Goal: Information Seeking & Learning: Check status

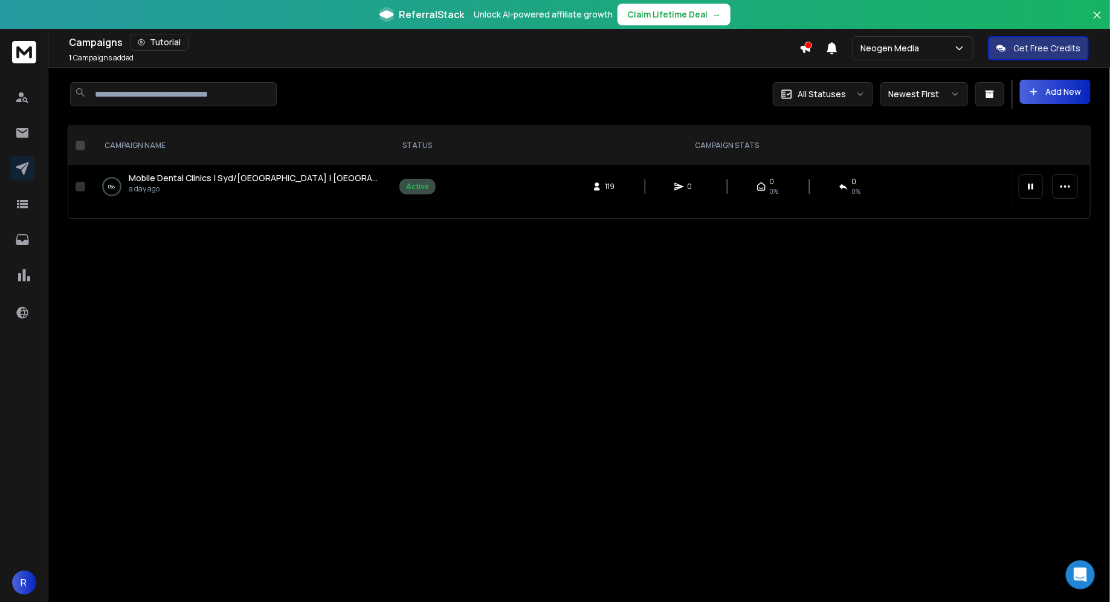
click at [198, 198] on div "Mobile Dental Clinics | Syd/[GEOGRAPHIC_DATA] | [GEOGRAPHIC_DATA] a day ago" at bounding box center [254, 186] width 251 height 29
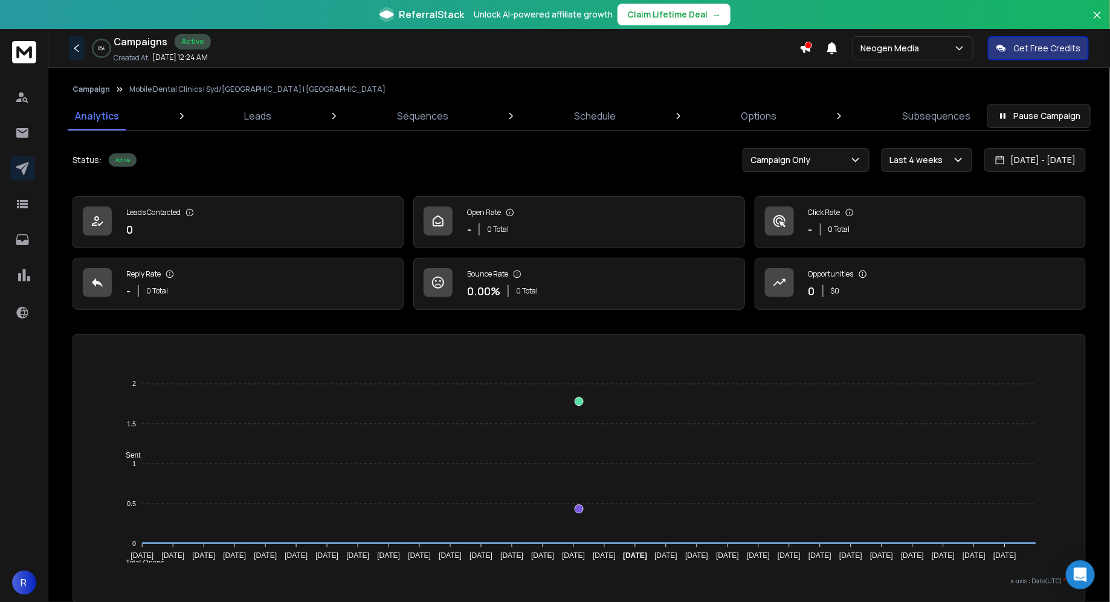
click at [76, 47] on icon at bounding box center [76, 48] width 11 height 11
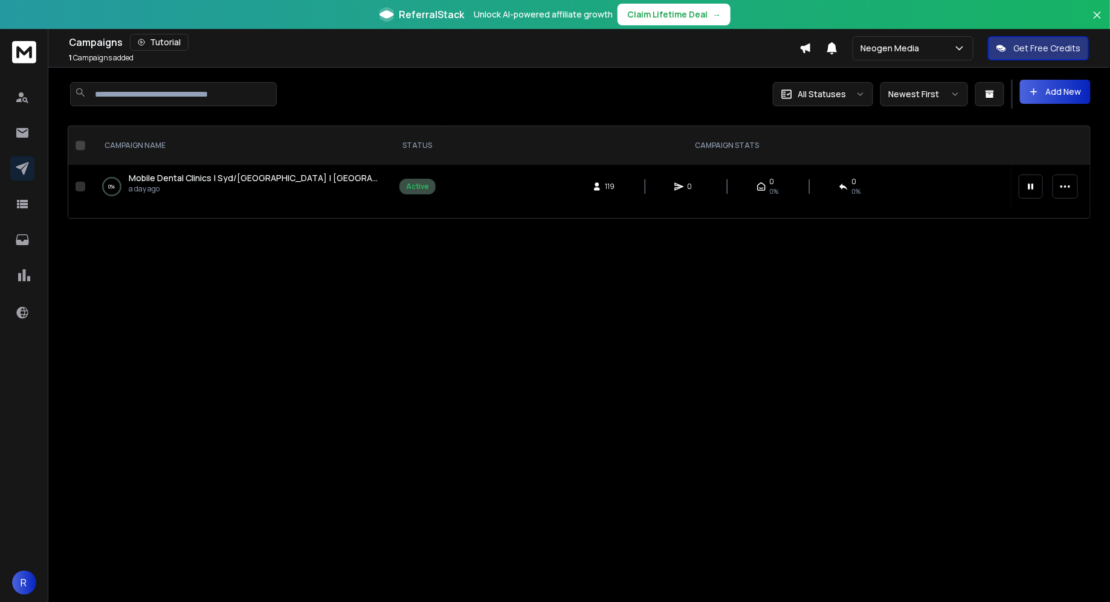
click at [443, 196] on td "119 0 0 0% 0 0%" at bounding box center [727, 186] width 568 height 43
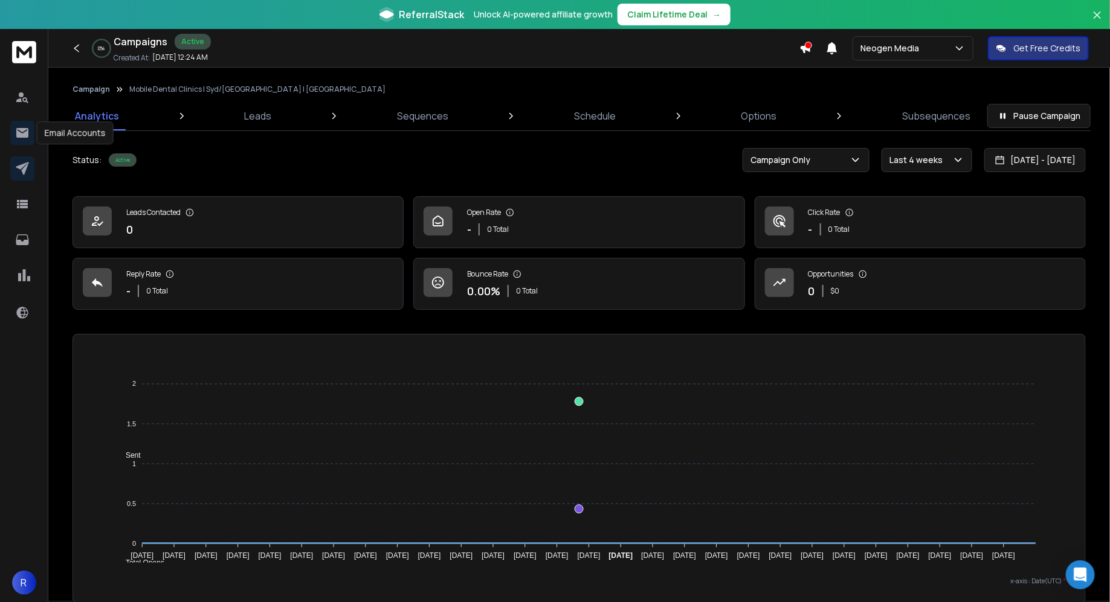
click at [27, 138] on icon at bounding box center [22, 133] width 14 height 14
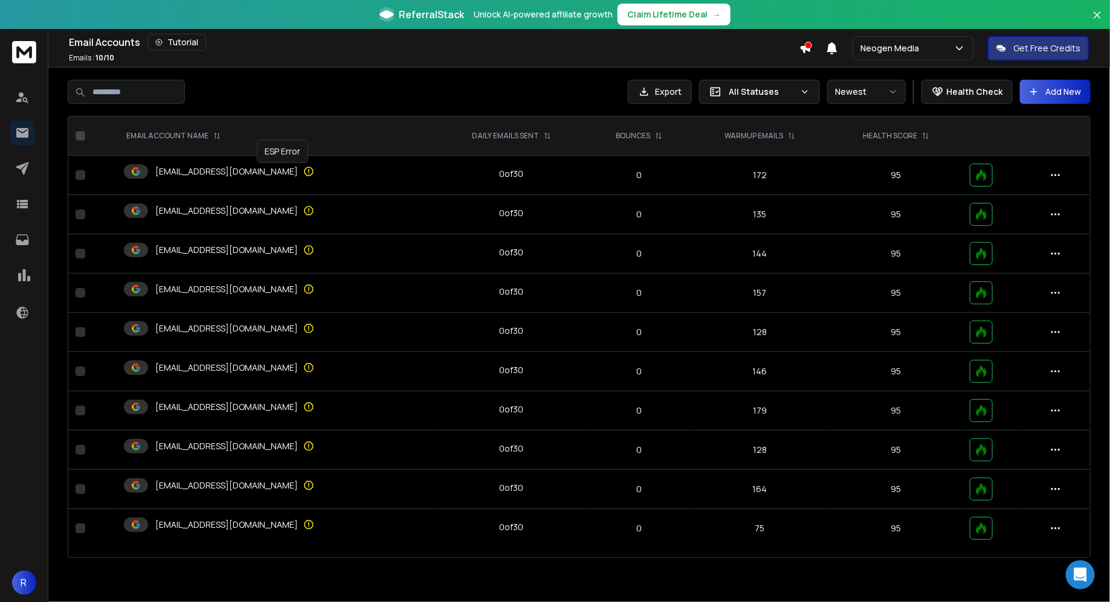
click at [304, 174] on icon at bounding box center [308, 171] width 9 height 9
